Goal: Task Accomplishment & Management: Complete application form

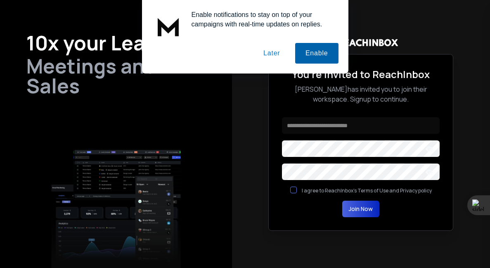
click at [320, 54] on button "Enable" at bounding box center [316, 53] width 43 height 21
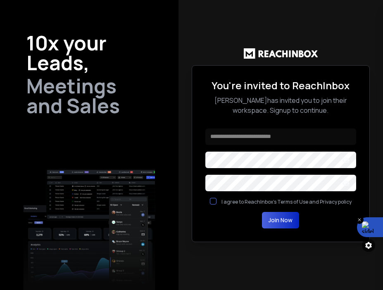
click at [361, 218] on icon at bounding box center [359, 219] width 5 height 5
click at [346, 163] on icon at bounding box center [345, 159] width 7 height 7
click at [349, 183] on icon at bounding box center [345, 182] width 7 height 5
click at [211, 203] on button "I agree to ReachInbox's Terms of Use and Privacy policy" at bounding box center [213, 201] width 7 height 7
click at [275, 225] on button "Join Now" at bounding box center [280, 220] width 37 height 17
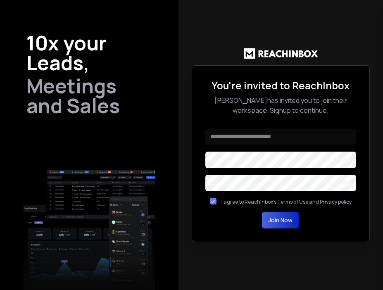
click at [293, 225] on button "Join Now" at bounding box center [280, 220] width 37 height 17
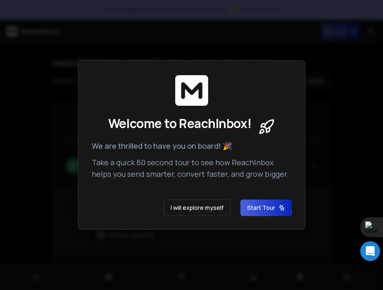
click at [271, 208] on span "Start Tour" at bounding box center [266, 208] width 38 height 8
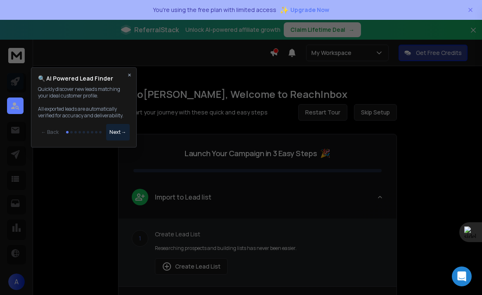
click at [121, 130] on button "Next →" at bounding box center [118, 132] width 24 height 17
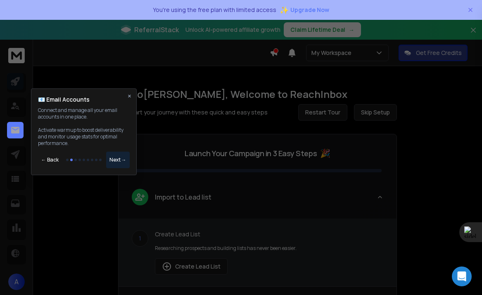
click at [120, 161] on button "Next →" at bounding box center [118, 160] width 24 height 17
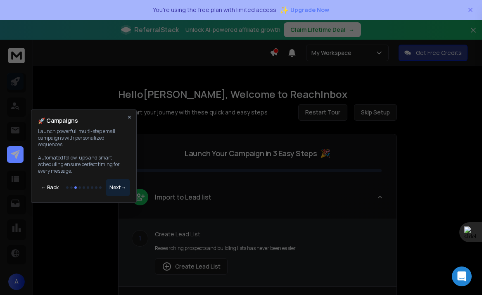
click at [121, 186] on button "Next →" at bounding box center [118, 187] width 24 height 17
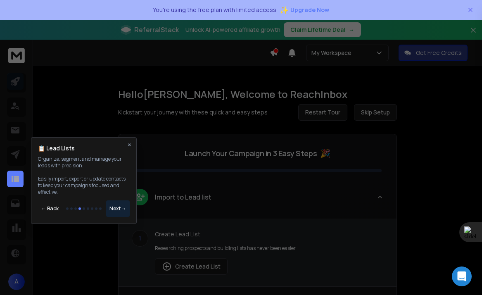
click at [115, 208] on button "Next →" at bounding box center [118, 208] width 24 height 17
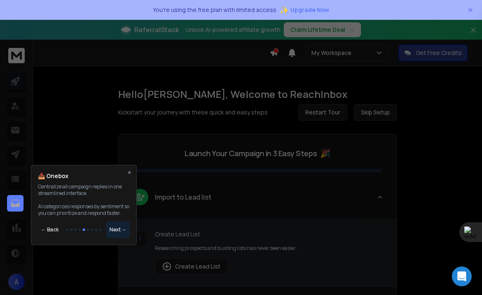
click at [121, 230] on button "Next →" at bounding box center [118, 229] width 24 height 17
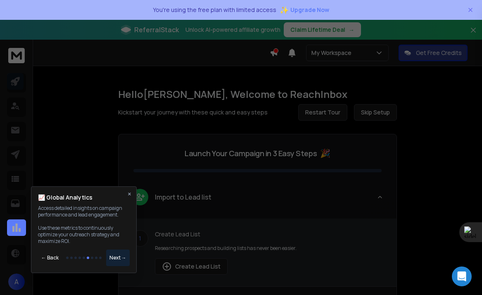
click at [116, 258] on button "Next →" at bounding box center [118, 257] width 24 height 17
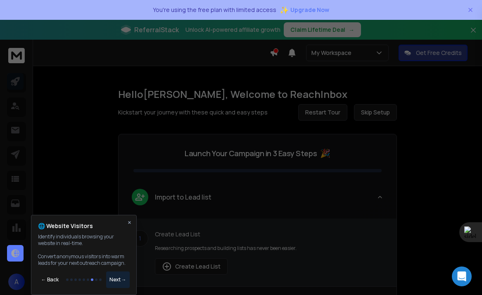
click at [120, 279] on button "Next →" at bounding box center [118, 279] width 24 height 17
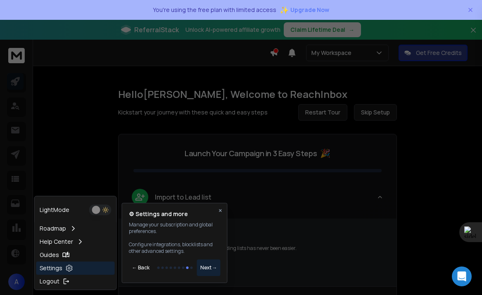
click at [208, 269] on button "Next →" at bounding box center [209, 267] width 24 height 17
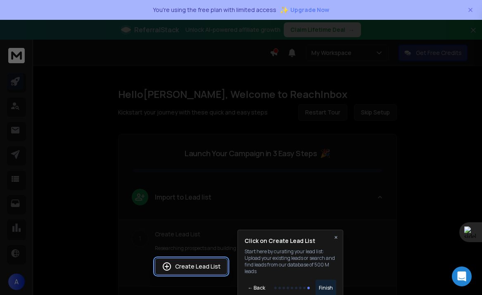
click at [326, 288] on button "Finish" at bounding box center [325, 287] width 21 height 17
